Goal: Task Accomplishment & Management: Manage account settings

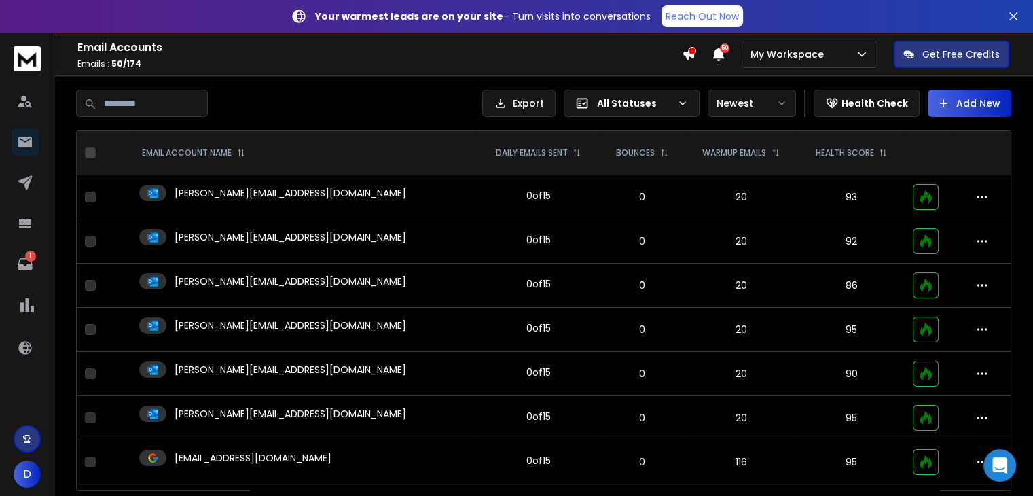
click at [988, 105] on button "Add New" at bounding box center [970, 103] width 84 height 27
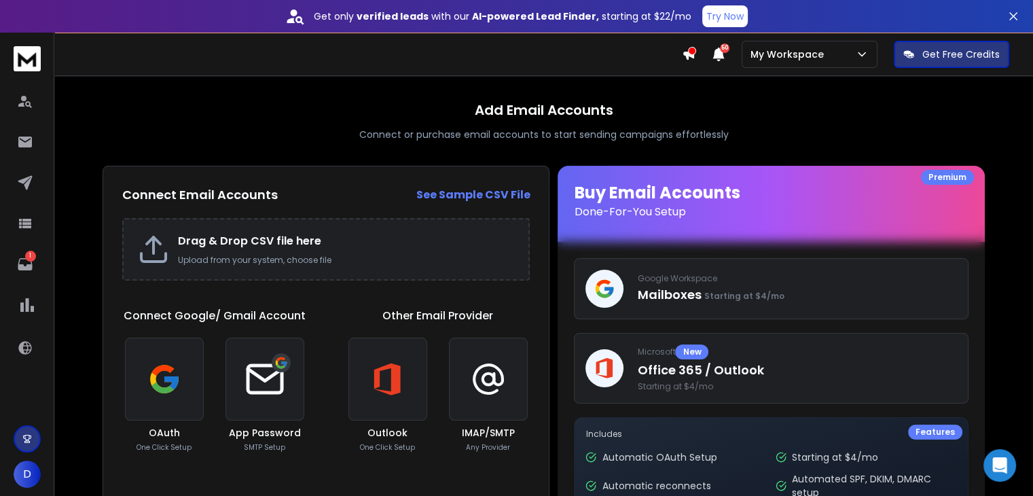
click at [158, 370] on icon at bounding box center [163, 370] width 22 height 11
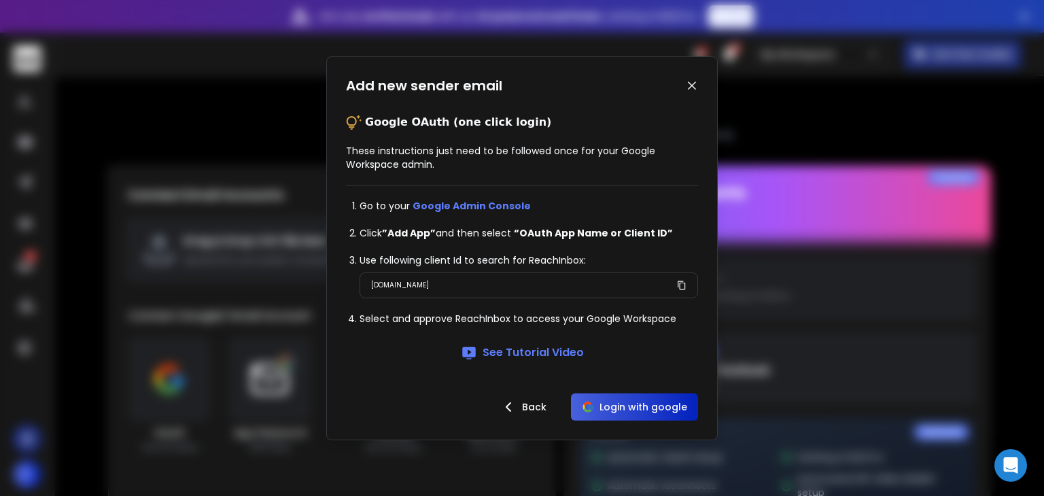
click at [631, 407] on button "Login with google" at bounding box center [634, 406] width 127 height 27
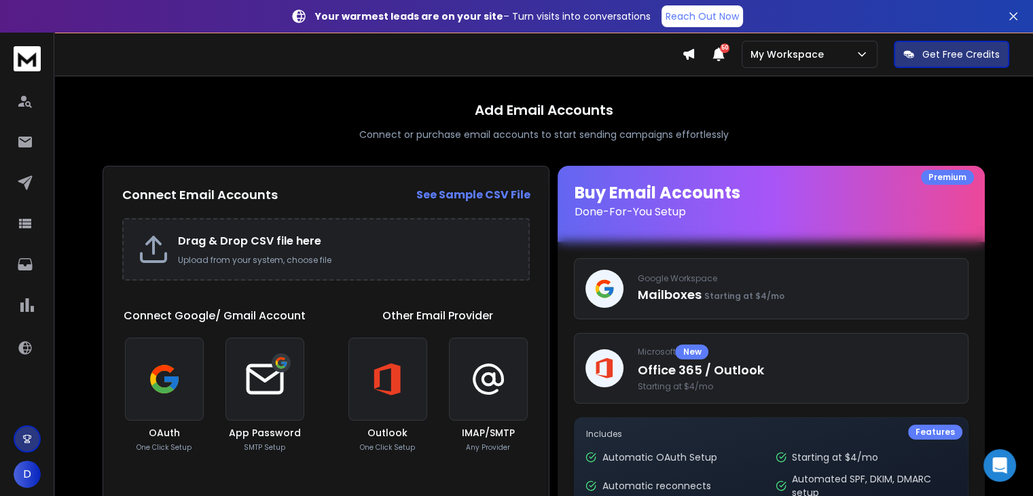
click at [152, 391] on icon at bounding box center [164, 379] width 34 height 41
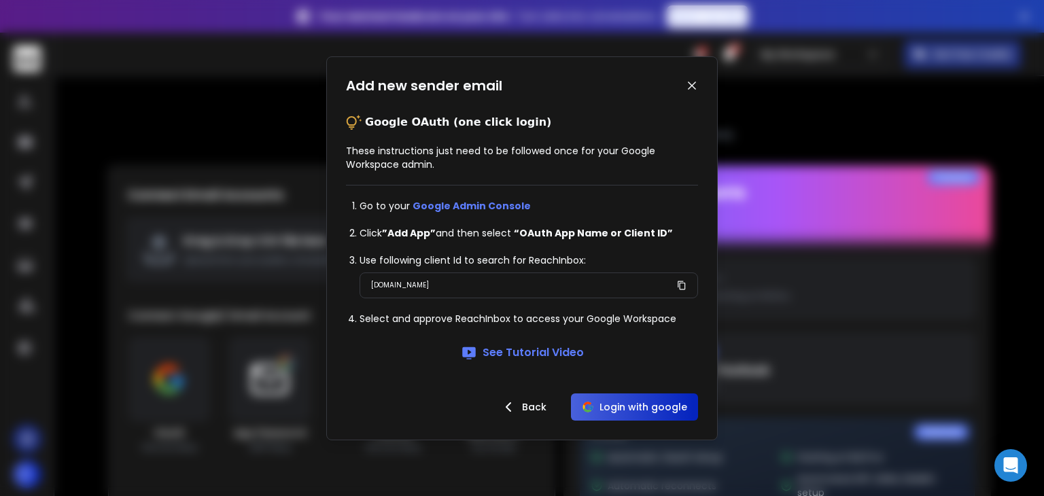
click at [679, 279] on div "[DOMAIN_NAME]" at bounding box center [528, 285] width 338 height 26
click at [678, 285] on icon at bounding box center [680, 285] width 7 height 9
click at [652, 409] on button "Login with google" at bounding box center [634, 406] width 127 height 27
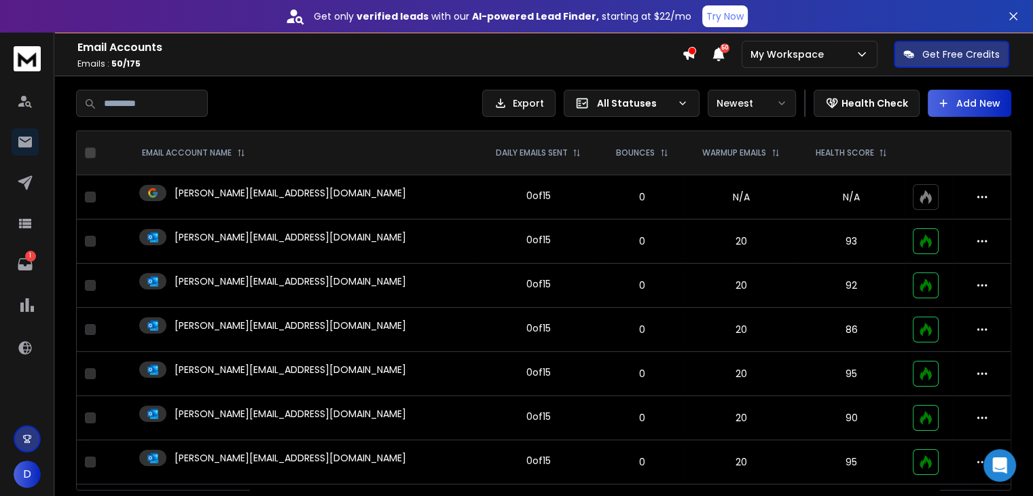
click at [981, 94] on button "Add New" at bounding box center [970, 103] width 84 height 27
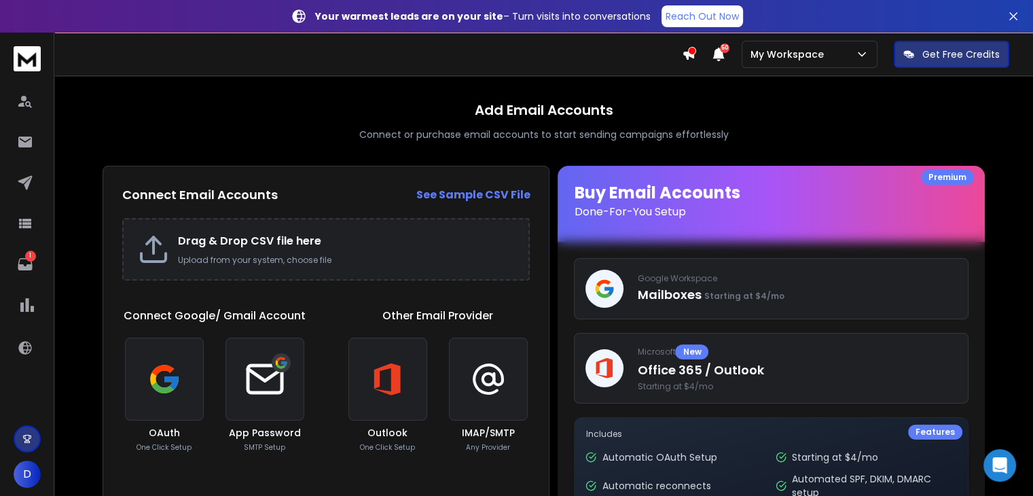
click at [189, 351] on div at bounding box center [164, 379] width 79 height 83
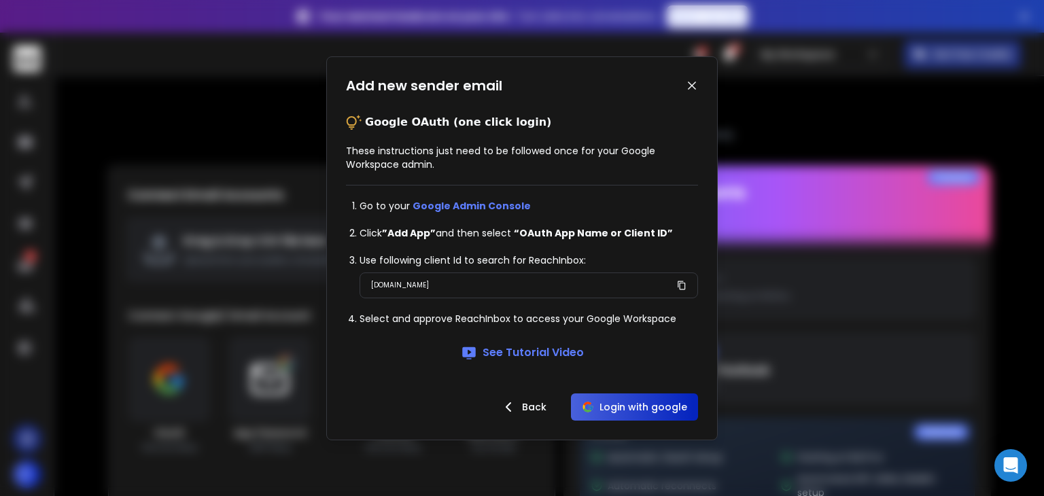
click at [620, 405] on button "Login with google" at bounding box center [634, 406] width 127 height 27
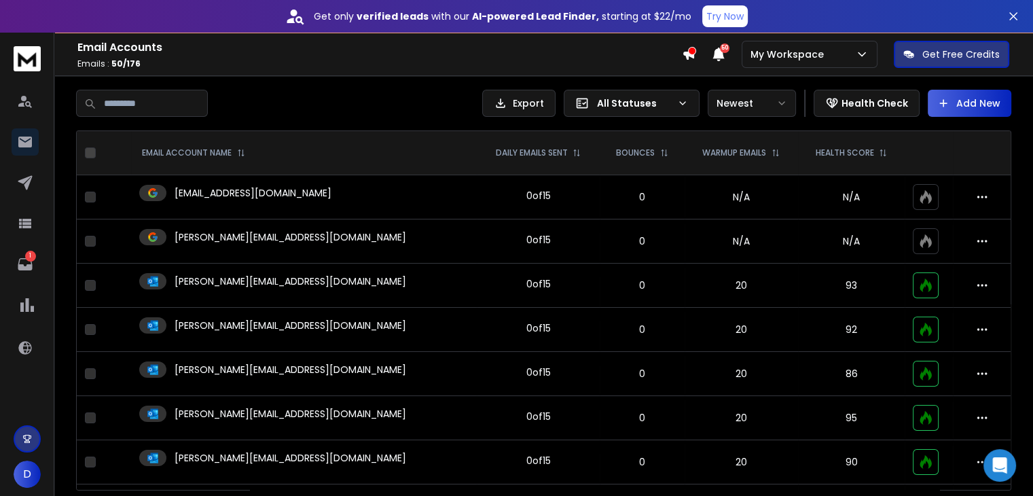
click at [964, 110] on button "Add New" at bounding box center [970, 103] width 84 height 27
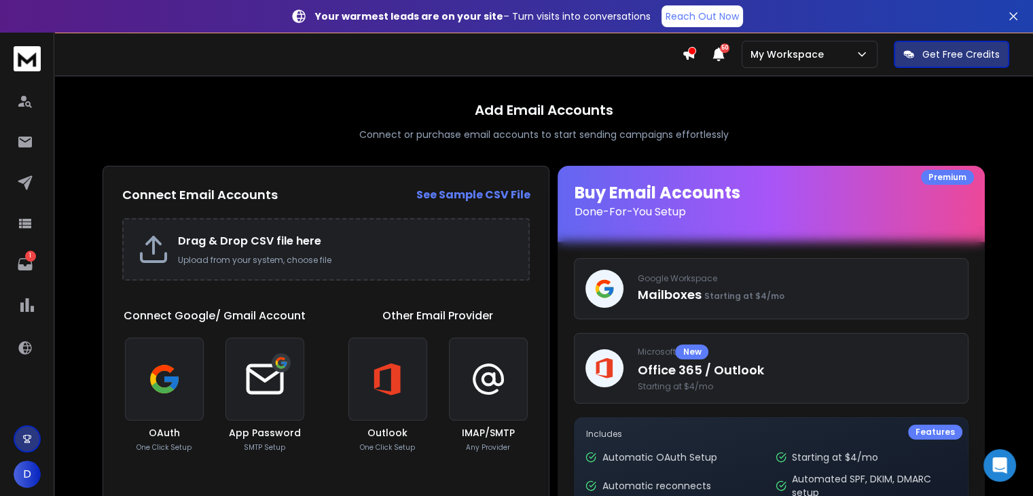
click at [190, 366] on div at bounding box center [164, 379] width 79 height 83
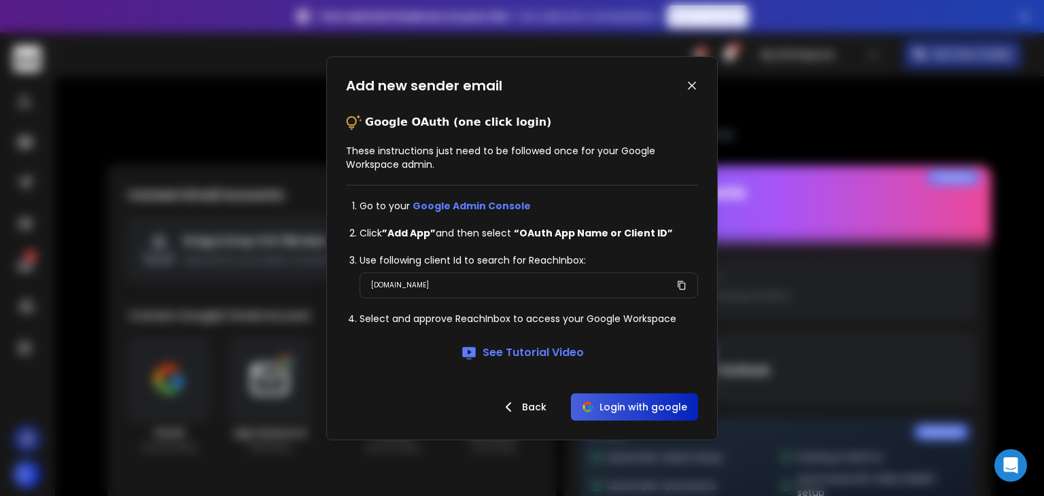
click at [620, 408] on button "Login with google" at bounding box center [634, 406] width 127 height 27
